Goal: Navigation & Orientation: Find specific page/section

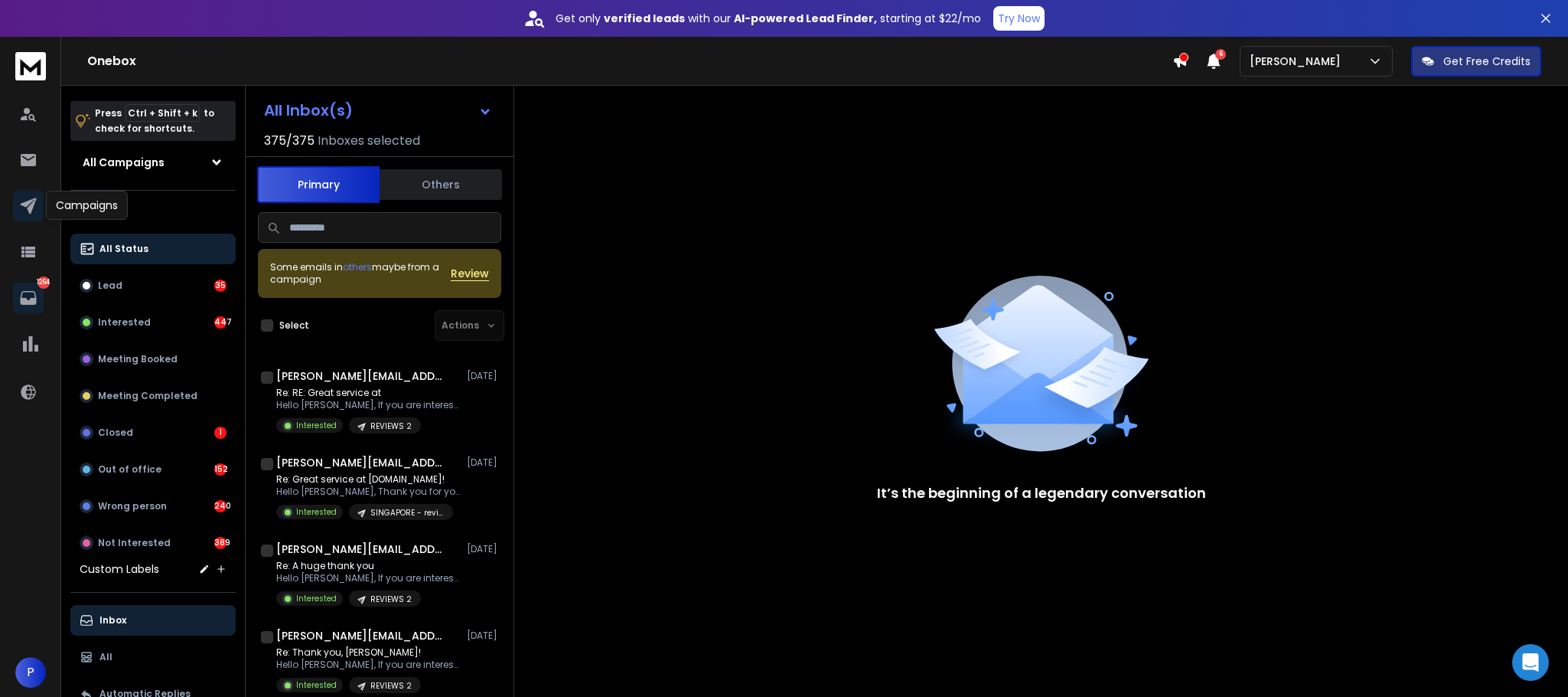
click at [29, 219] on link at bounding box center [28, 205] width 30 height 30
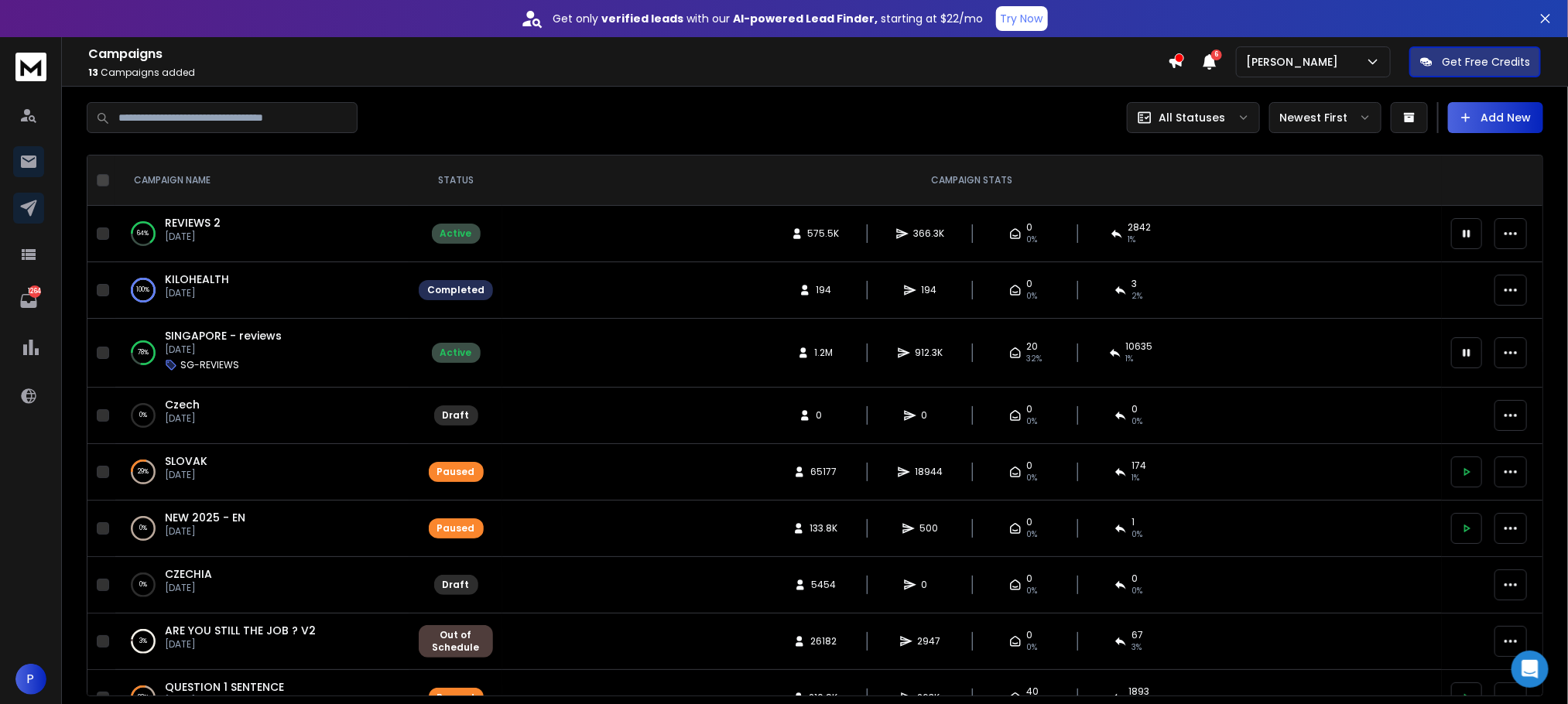
click at [40, 153] on div at bounding box center [31, 165] width 36 height 37
click at [40, 153] on link at bounding box center [28, 161] width 31 height 31
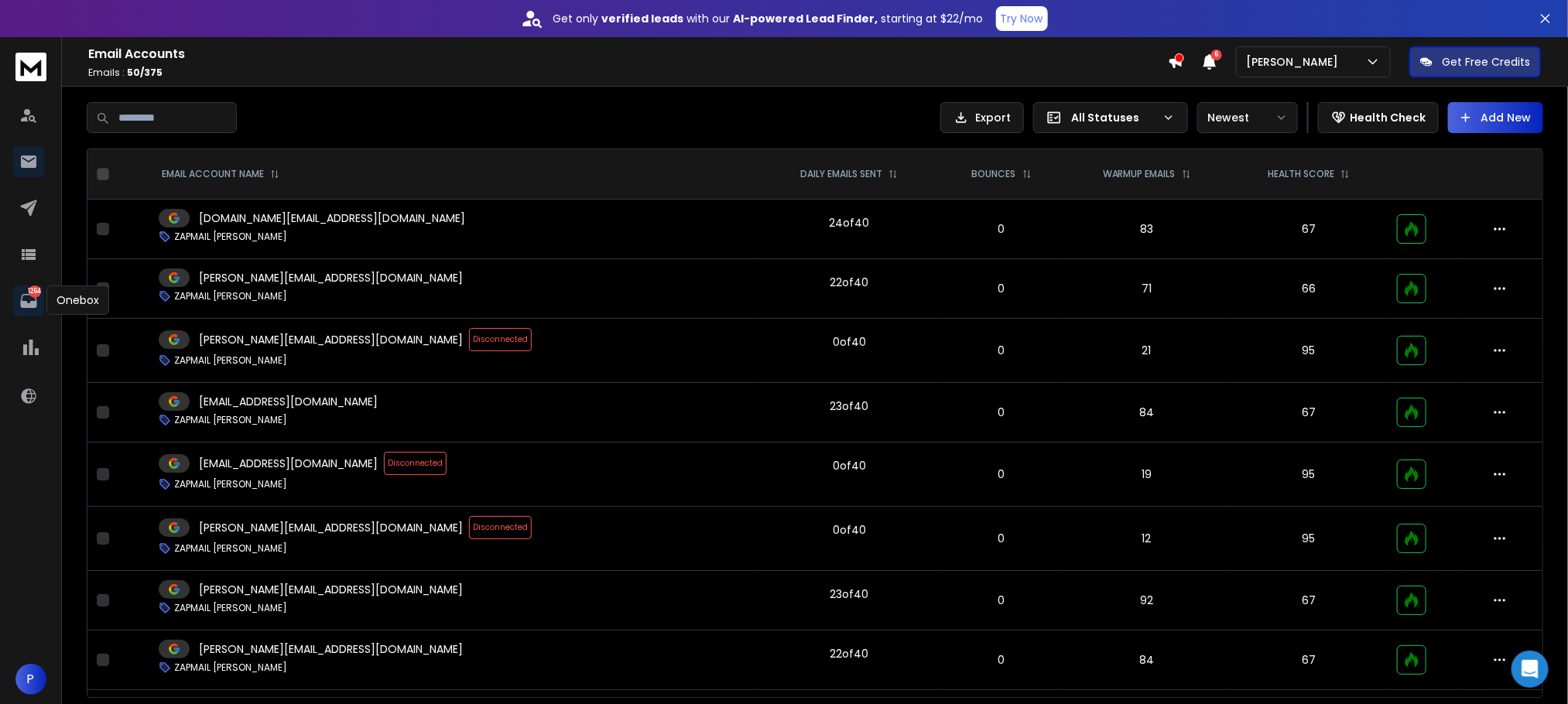
click at [30, 300] on icon at bounding box center [28, 300] width 18 height 18
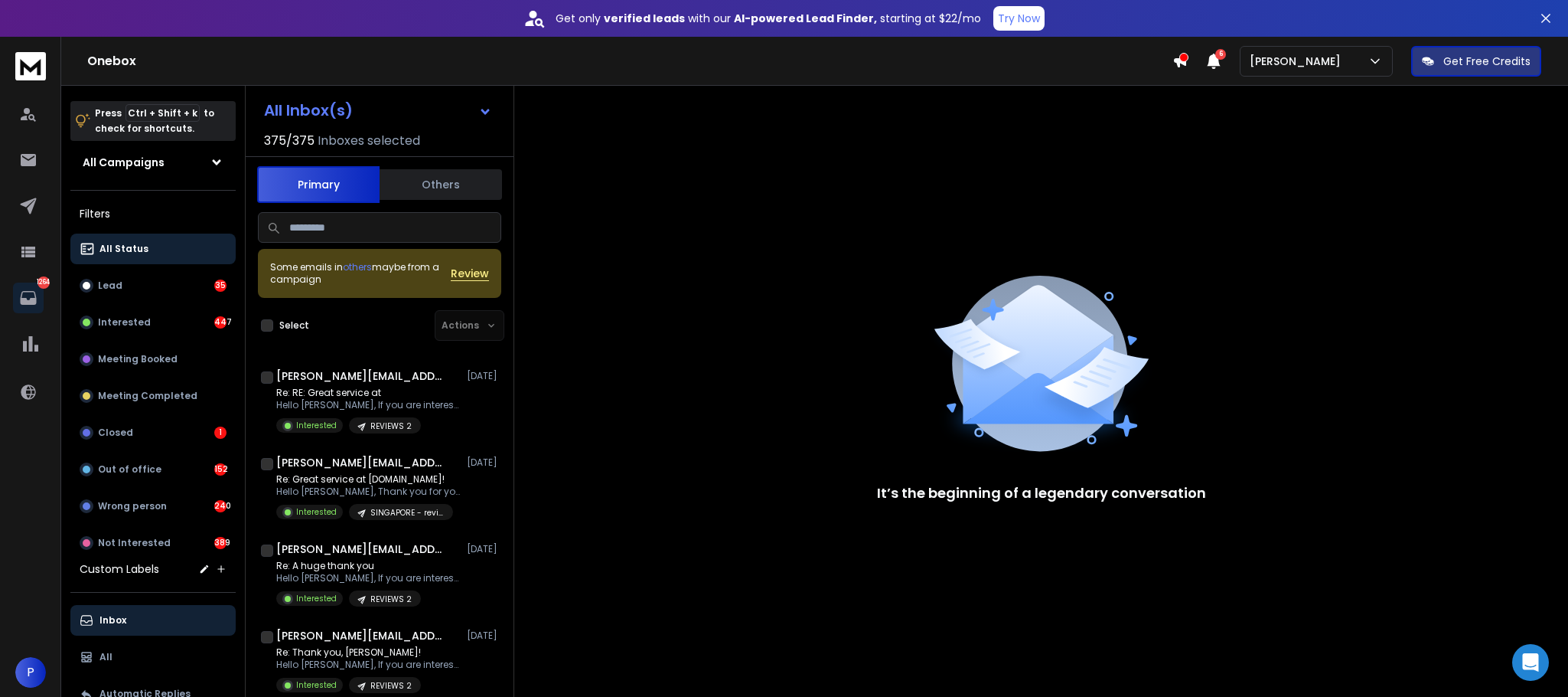
click at [947, 241] on div "It’s the beginning of a legendary conversation" at bounding box center [1041, 382] width 1053 height 593
